Goal: Task Accomplishment & Management: Manage account settings

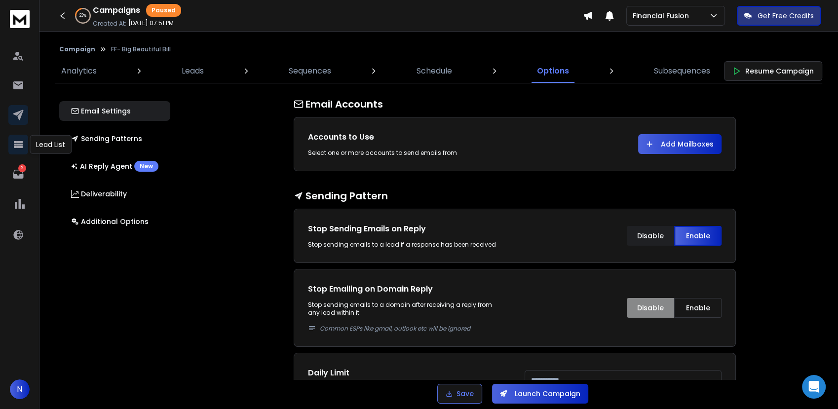
click at [18, 142] on icon at bounding box center [18, 144] width 9 height 7
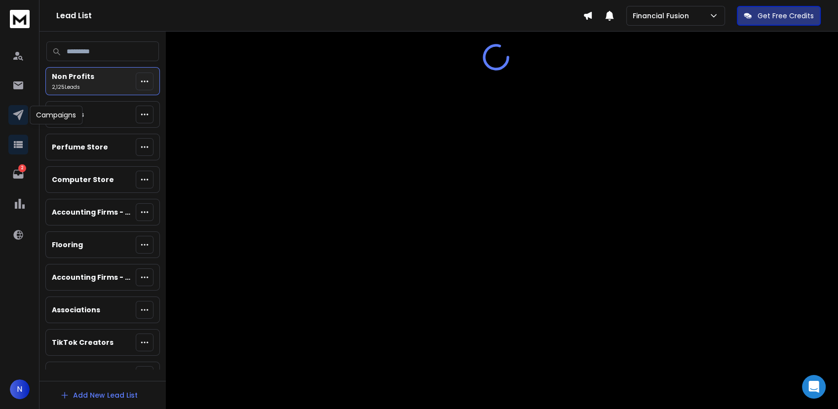
click at [24, 123] on link at bounding box center [18, 115] width 20 height 20
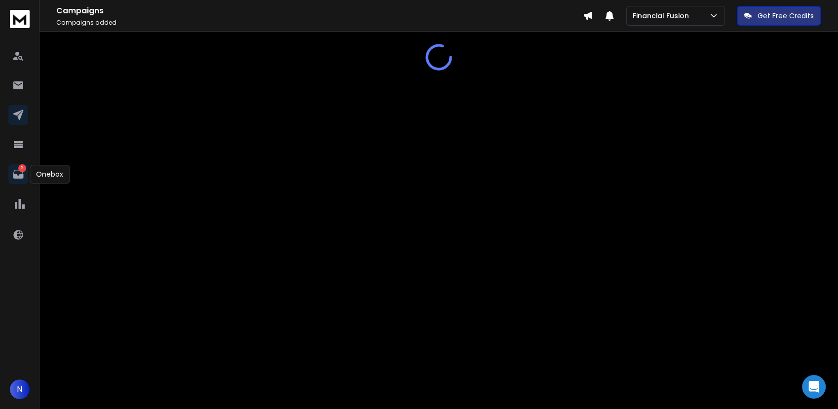
click at [24, 168] on p "2" at bounding box center [22, 168] width 8 height 8
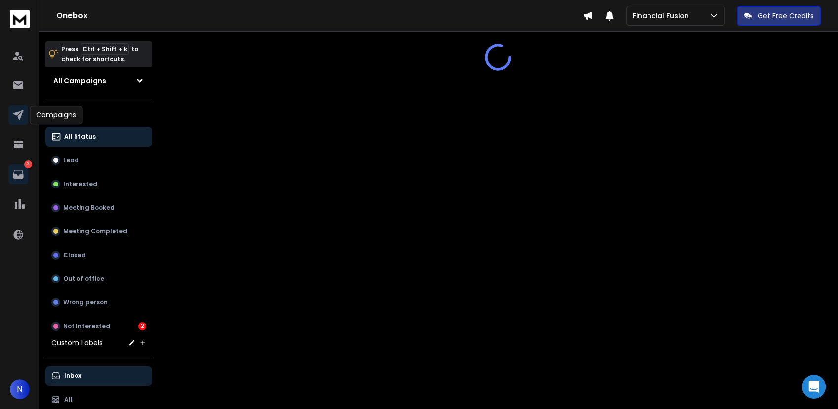
click at [19, 109] on icon at bounding box center [18, 115] width 12 height 12
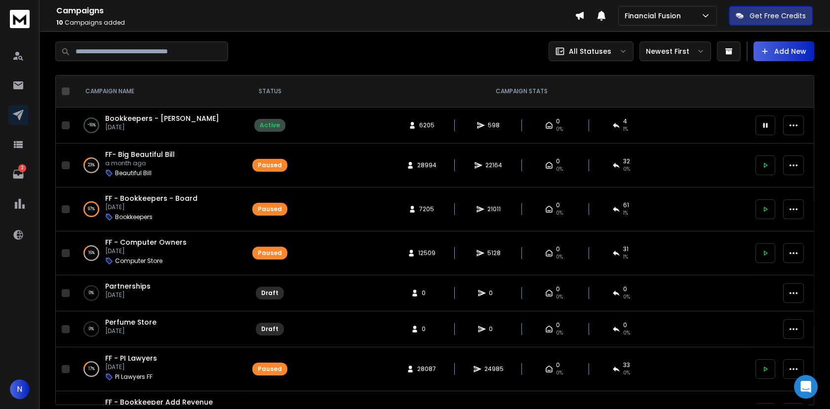
click at [208, 125] on div "-16 % Bookkeepers - Nikola 3 days ago" at bounding box center [159, 126] width 153 height 24
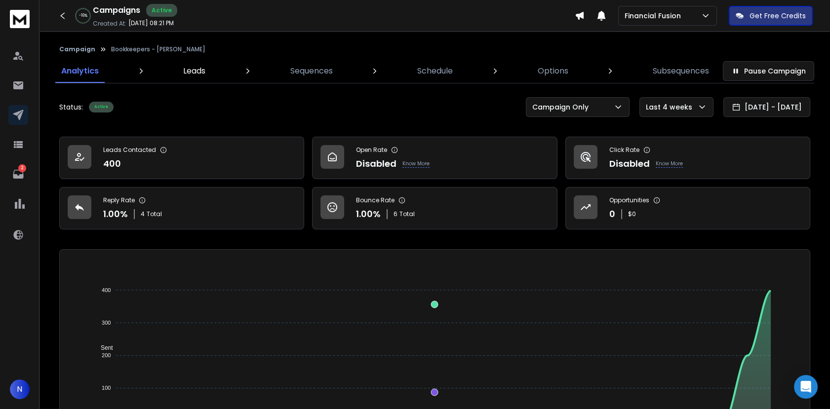
click at [204, 68] on p "Leads" at bounding box center [194, 71] width 22 height 12
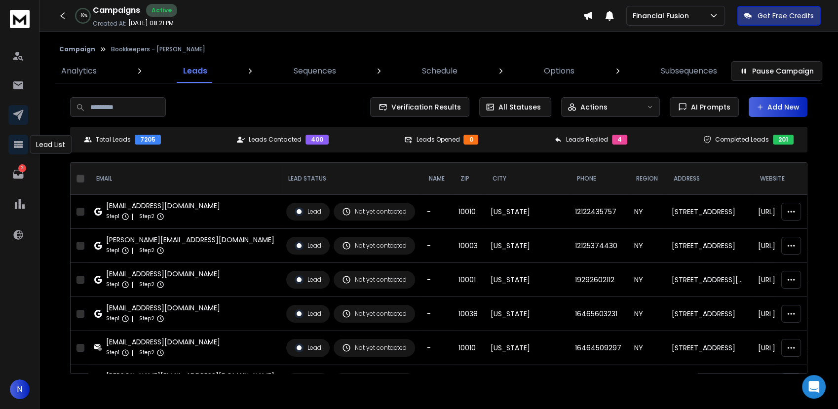
click at [19, 147] on icon at bounding box center [18, 144] width 9 height 7
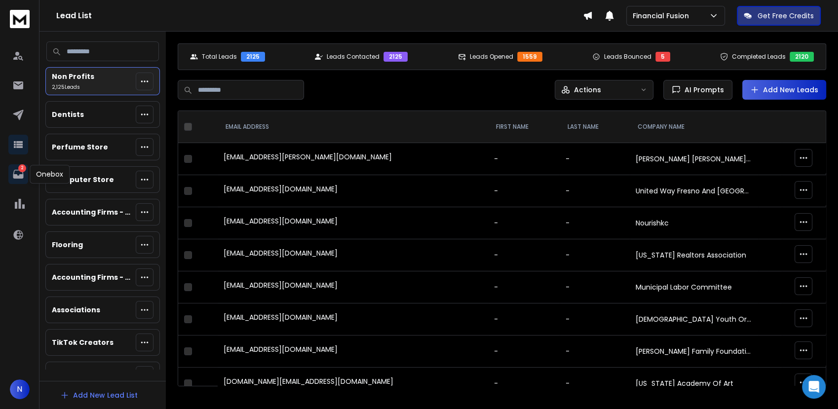
click at [22, 178] on icon at bounding box center [18, 174] width 10 height 9
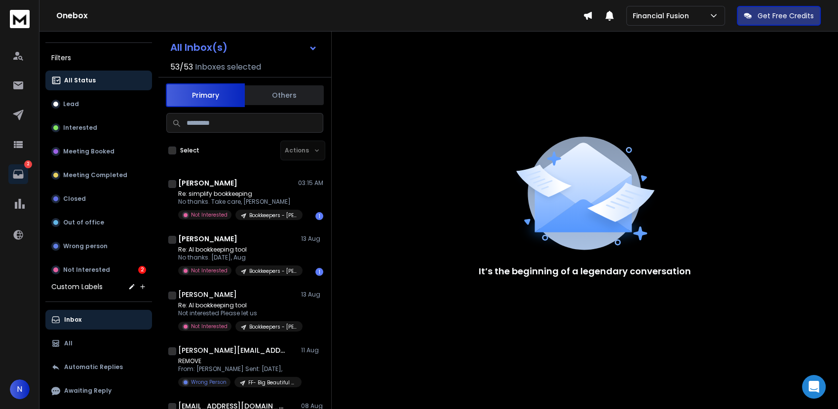
scroll to position [135, 0]
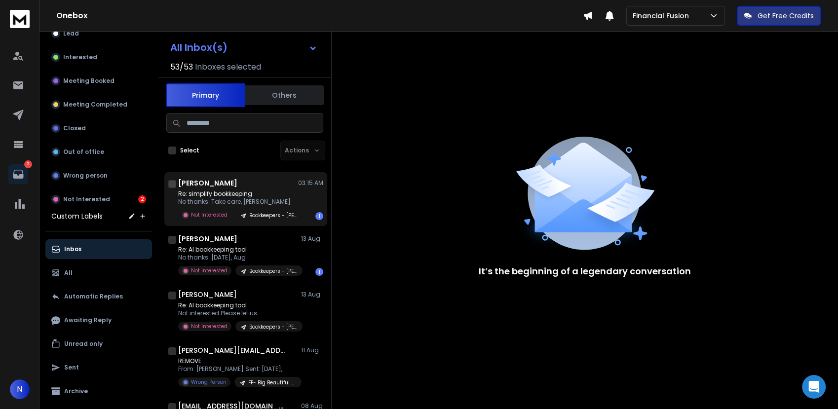
click at [255, 180] on div "Deanna Moriarity 03:15 AM" at bounding box center [250, 183] width 145 height 10
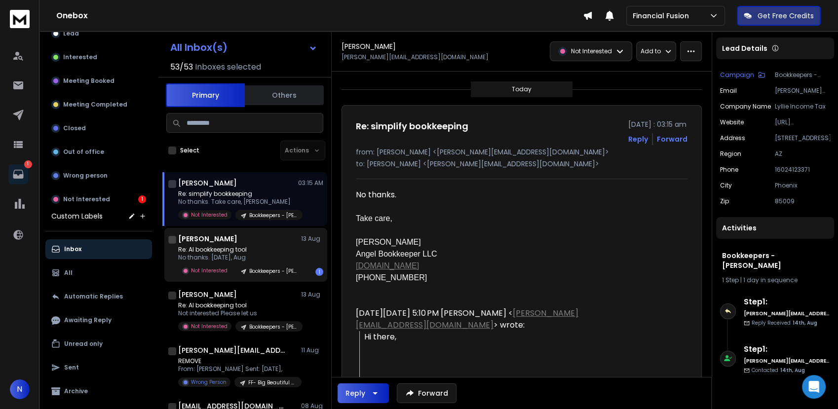
click at [244, 243] on div "Dennis Bowling 13 Aug" at bounding box center [250, 239] width 145 height 10
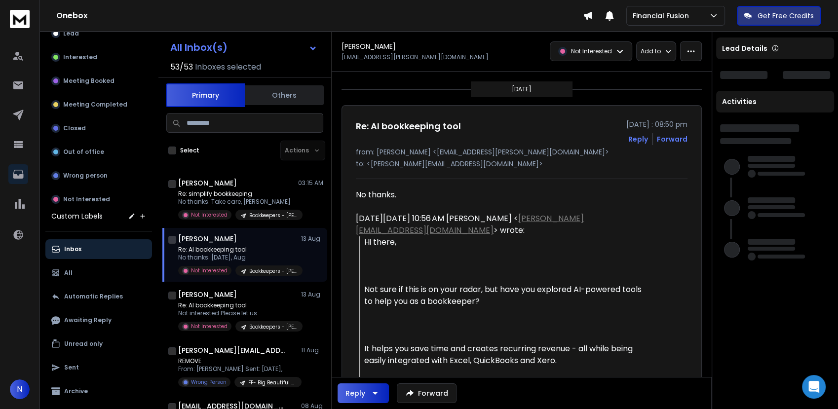
scroll to position [55, 0]
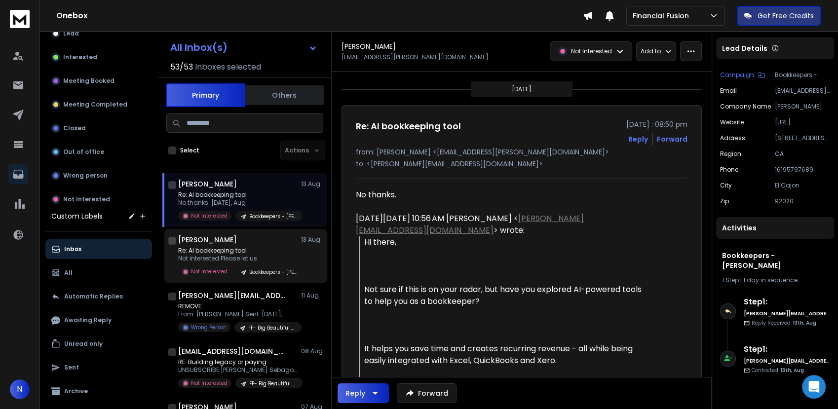
click at [251, 241] on div "Tawny Bartel 13 Aug" at bounding box center [250, 240] width 145 height 10
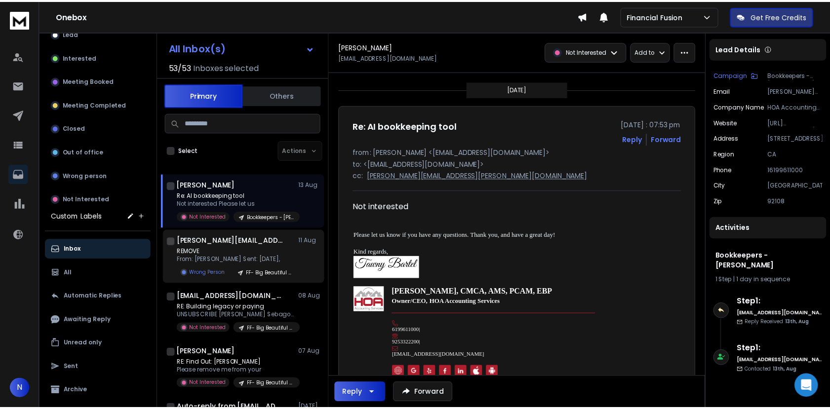
scroll to position [0, 0]
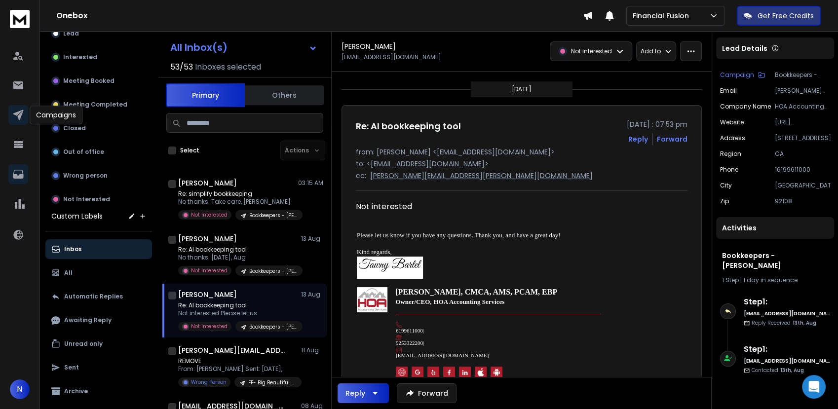
click at [17, 121] on link at bounding box center [18, 115] width 20 height 20
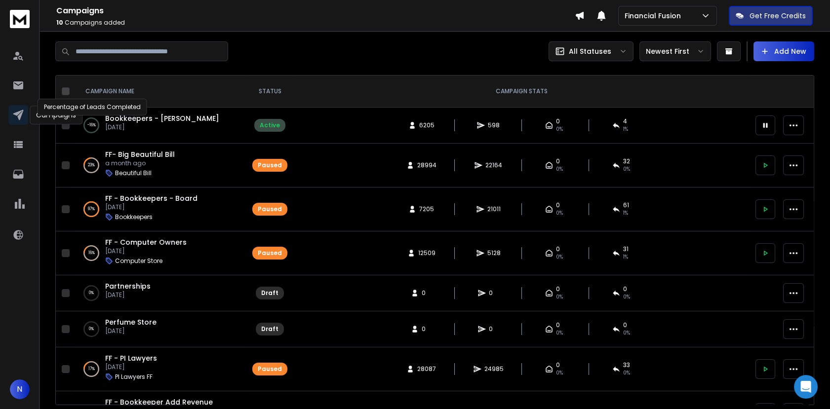
click at [92, 127] on p "-16 %" at bounding box center [91, 125] width 8 height 10
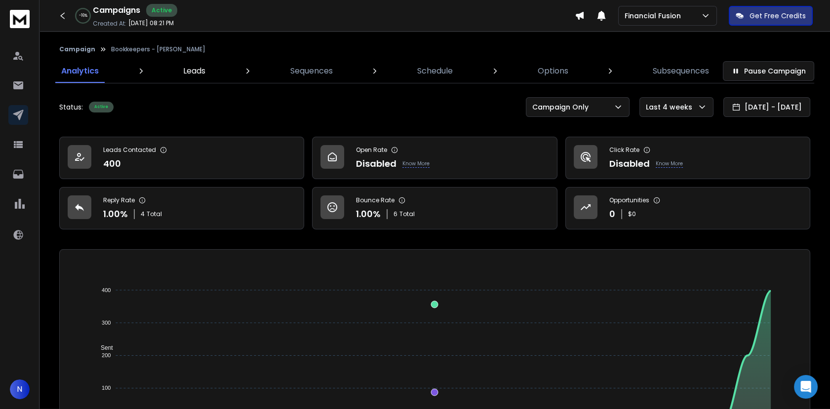
click at [197, 76] on p "Leads" at bounding box center [194, 71] width 22 height 12
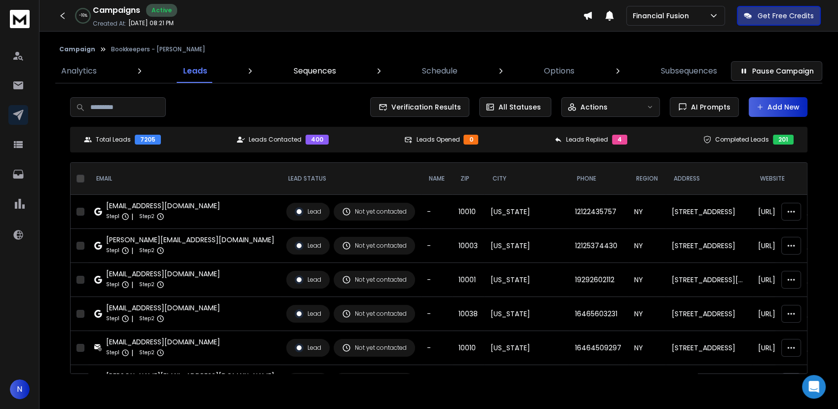
click at [341, 73] on link "Sequences" at bounding box center [315, 71] width 54 height 24
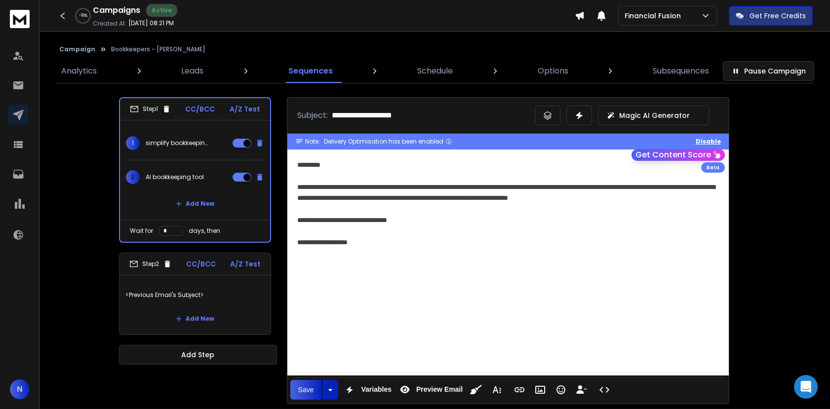
click at [189, 177] on p "AI bookkeeping tool" at bounding box center [175, 177] width 58 height 8
type input "**********"
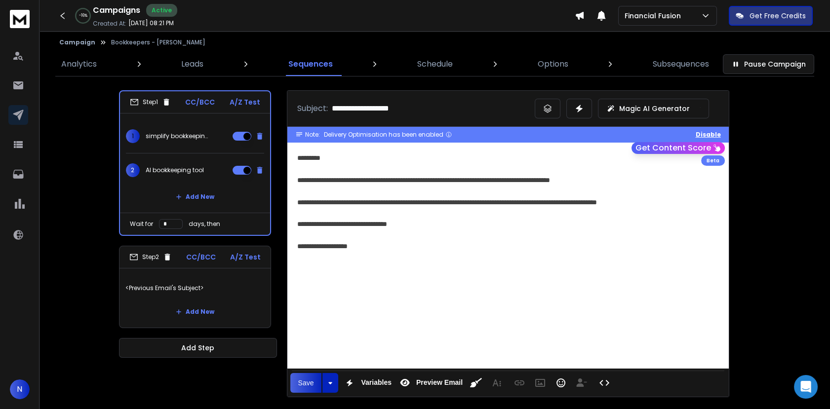
scroll to position [8, 0]
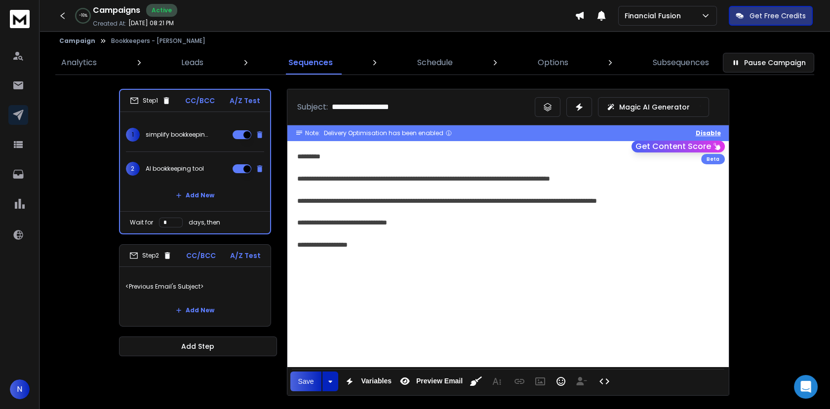
click at [202, 286] on p "<Previous Email's Subject>" at bounding box center [194, 287] width 139 height 28
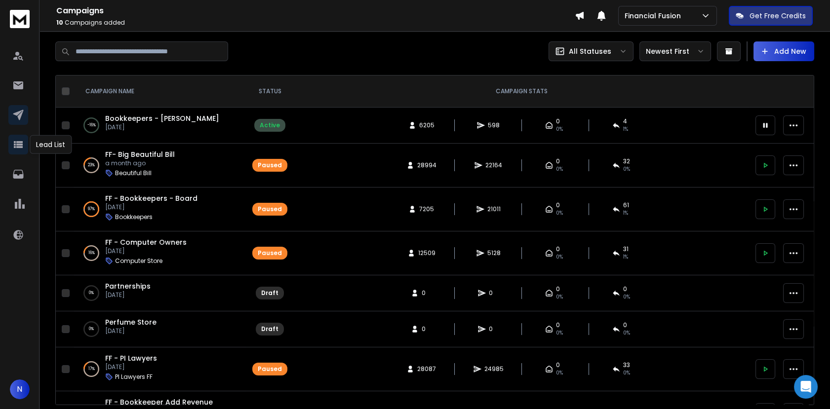
click at [19, 144] on icon at bounding box center [18, 144] width 9 height 7
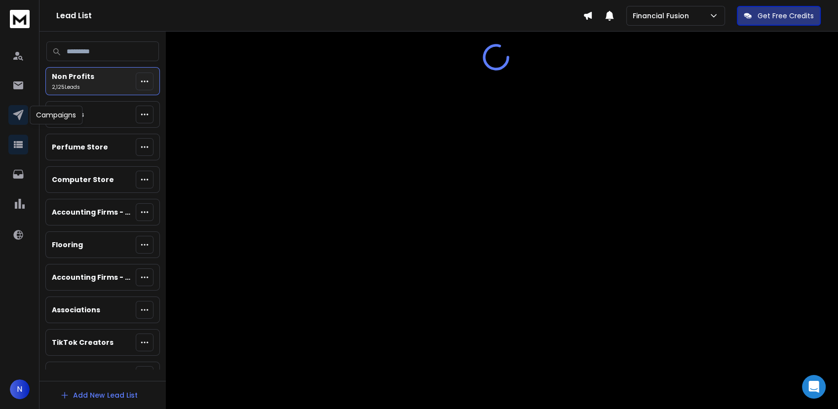
click at [17, 117] on icon at bounding box center [18, 115] width 12 height 12
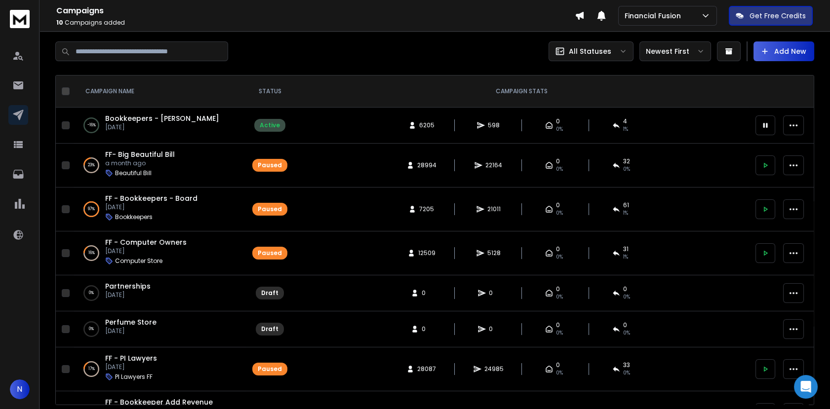
click at [167, 119] on span "Bookkeepers - [PERSON_NAME]" at bounding box center [162, 119] width 114 height 10
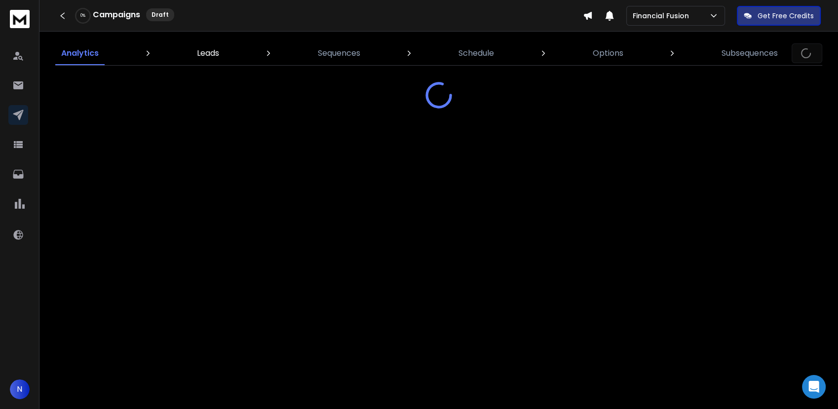
click at [218, 54] on p "Leads" at bounding box center [208, 53] width 22 height 12
click at [332, 50] on p "Sequences" at bounding box center [339, 53] width 42 height 12
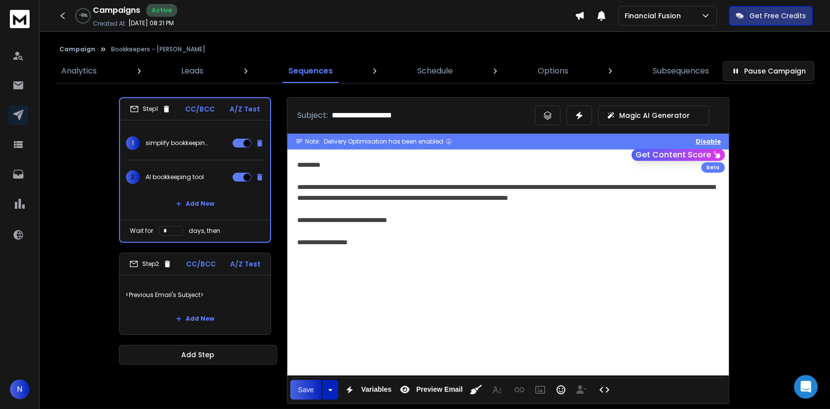
click at [190, 176] on p "AI bookkeeping tool" at bounding box center [175, 177] width 58 height 8
type input "**********"
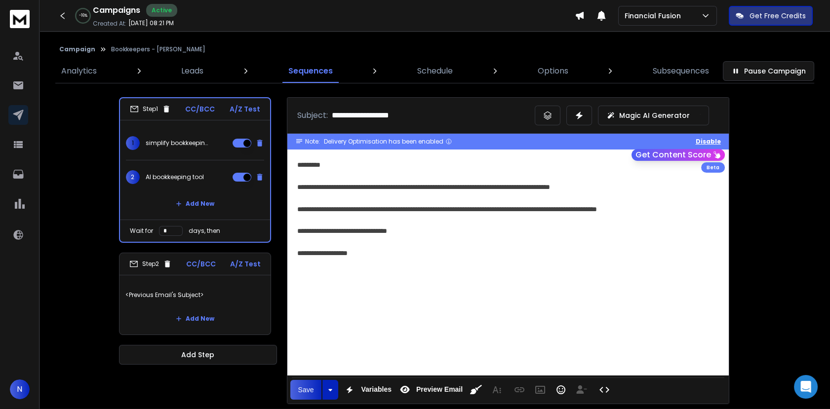
click at [712, 141] on button "Disable" at bounding box center [708, 142] width 25 height 8
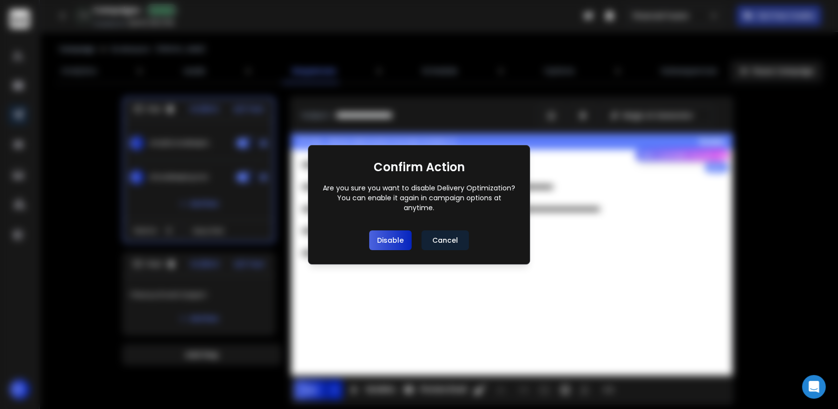
click at [443, 236] on button "Cancel" at bounding box center [445, 241] width 47 height 20
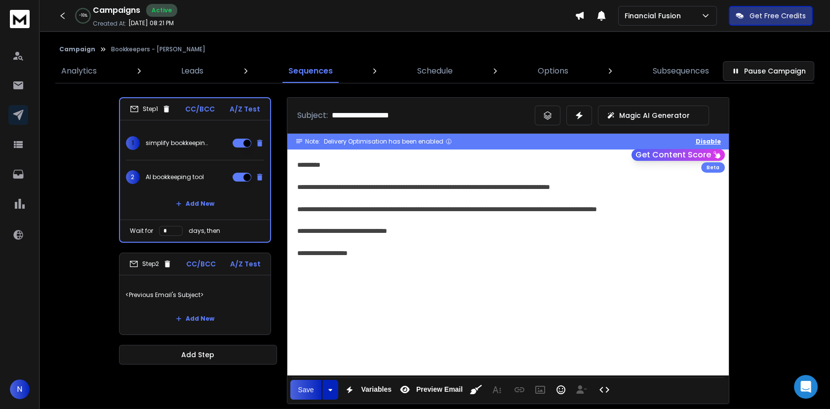
click at [661, 273] on div "**********" at bounding box center [507, 263] width 441 height 226
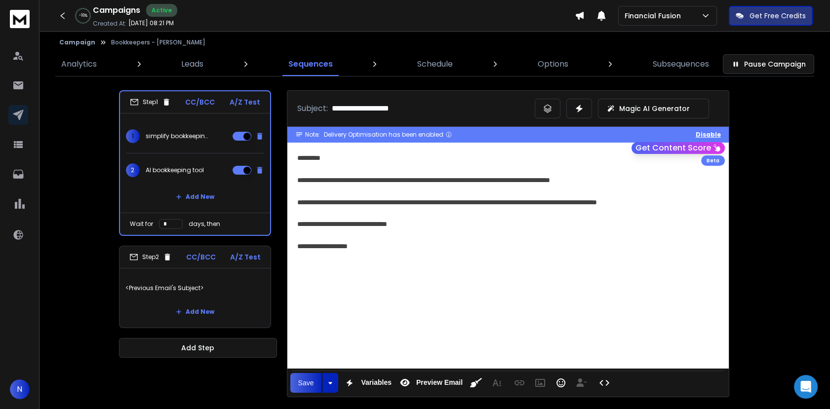
scroll to position [8, 0]
